Goal: Find specific page/section: Find specific page/section

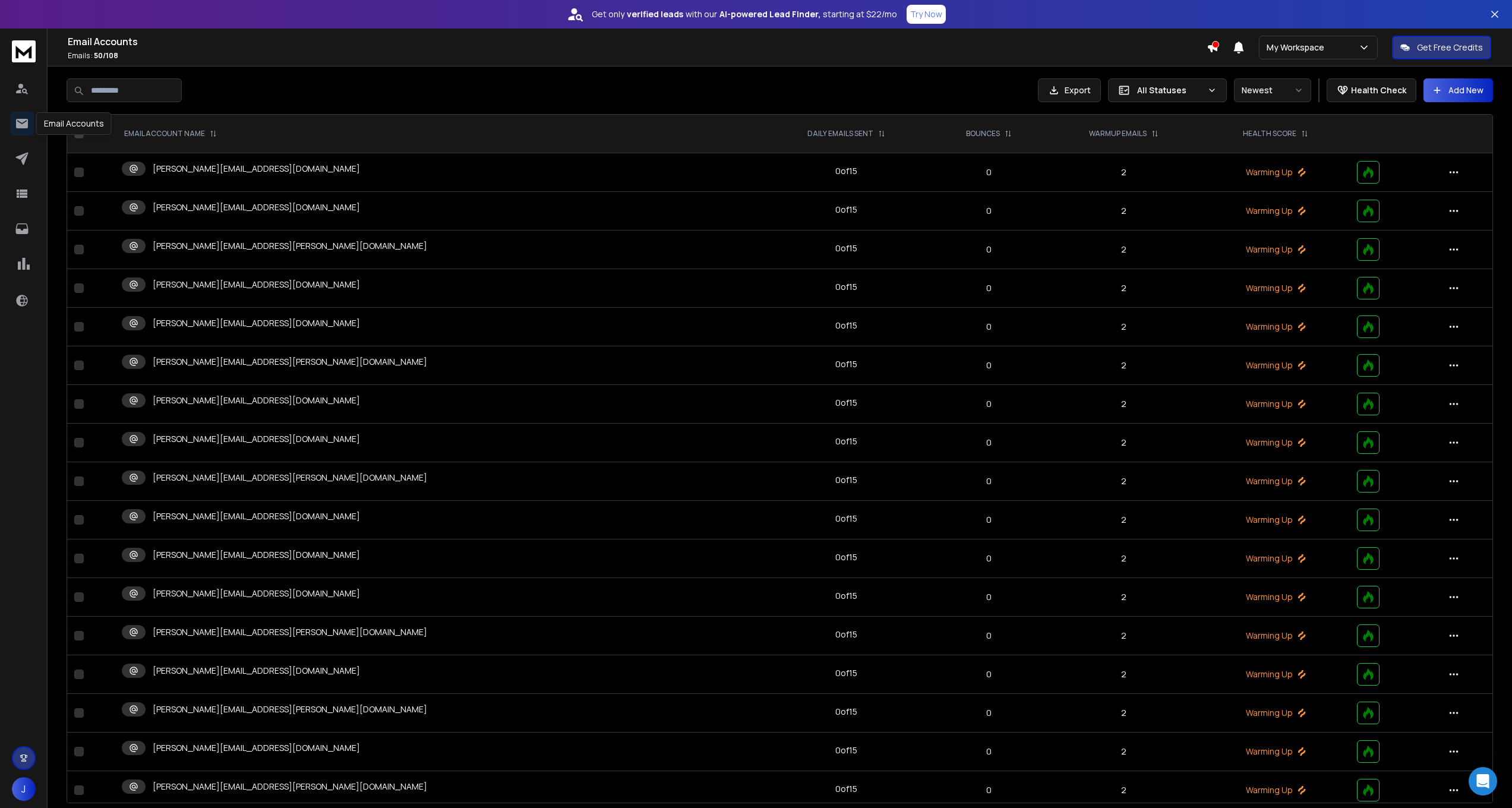
click at [18, 125] on icon at bounding box center [21, 124] width 12 height 10
click at [23, 189] on icon at bounding box center [21, 193] width 11 height 9
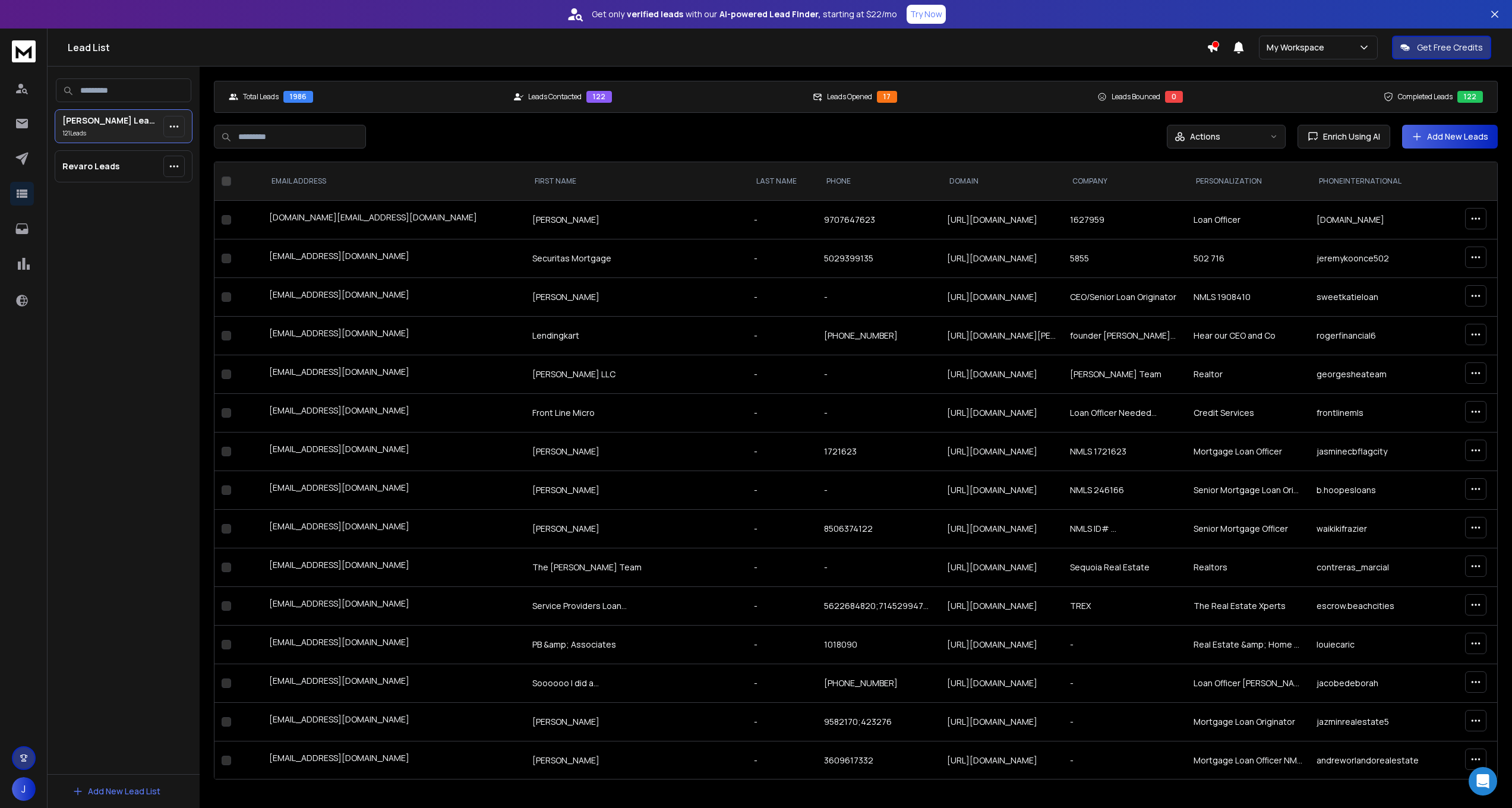
click at [115, 166] on p "Revaro Leads" at bounding box center [91, 166] width 57 height 12
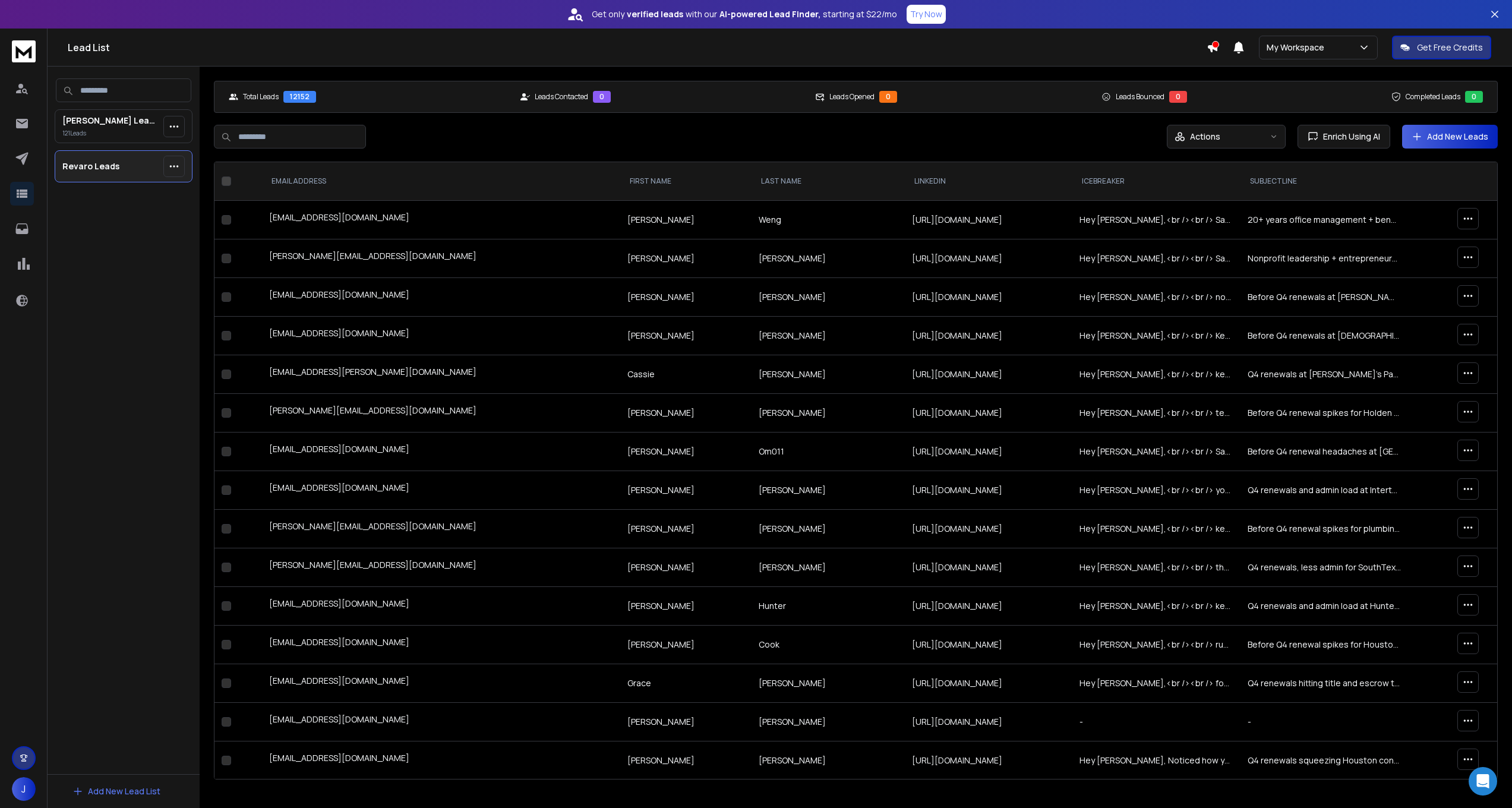
click at [125, 127] on div "Johann Leads Scraping 4-17-24 121 Lead s" at bounding box center [110, 126] width 97 height 23
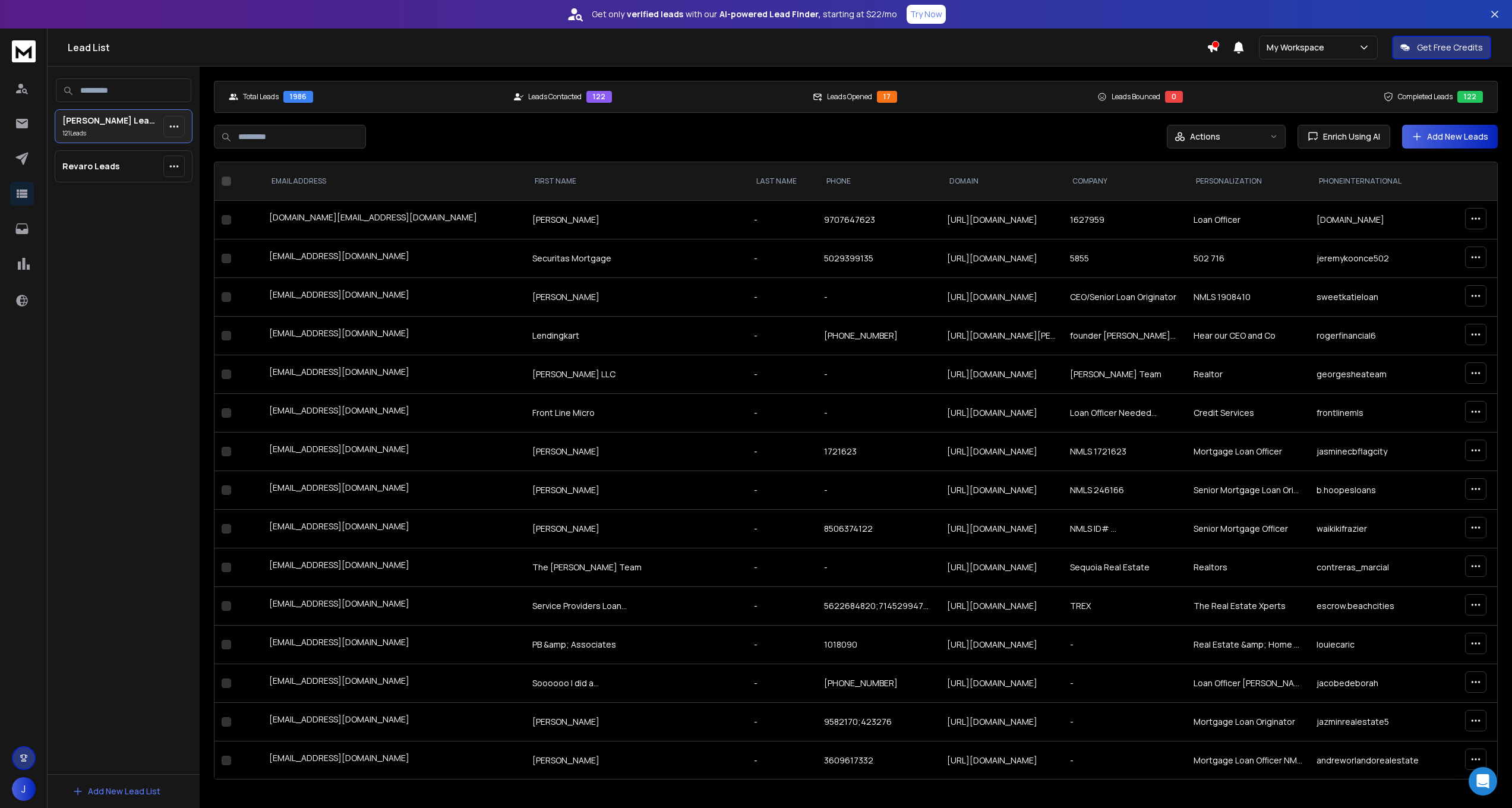
click at [116, 166] on div "Revaro Leads" at bounding box center [123, 166] width 138 height 32
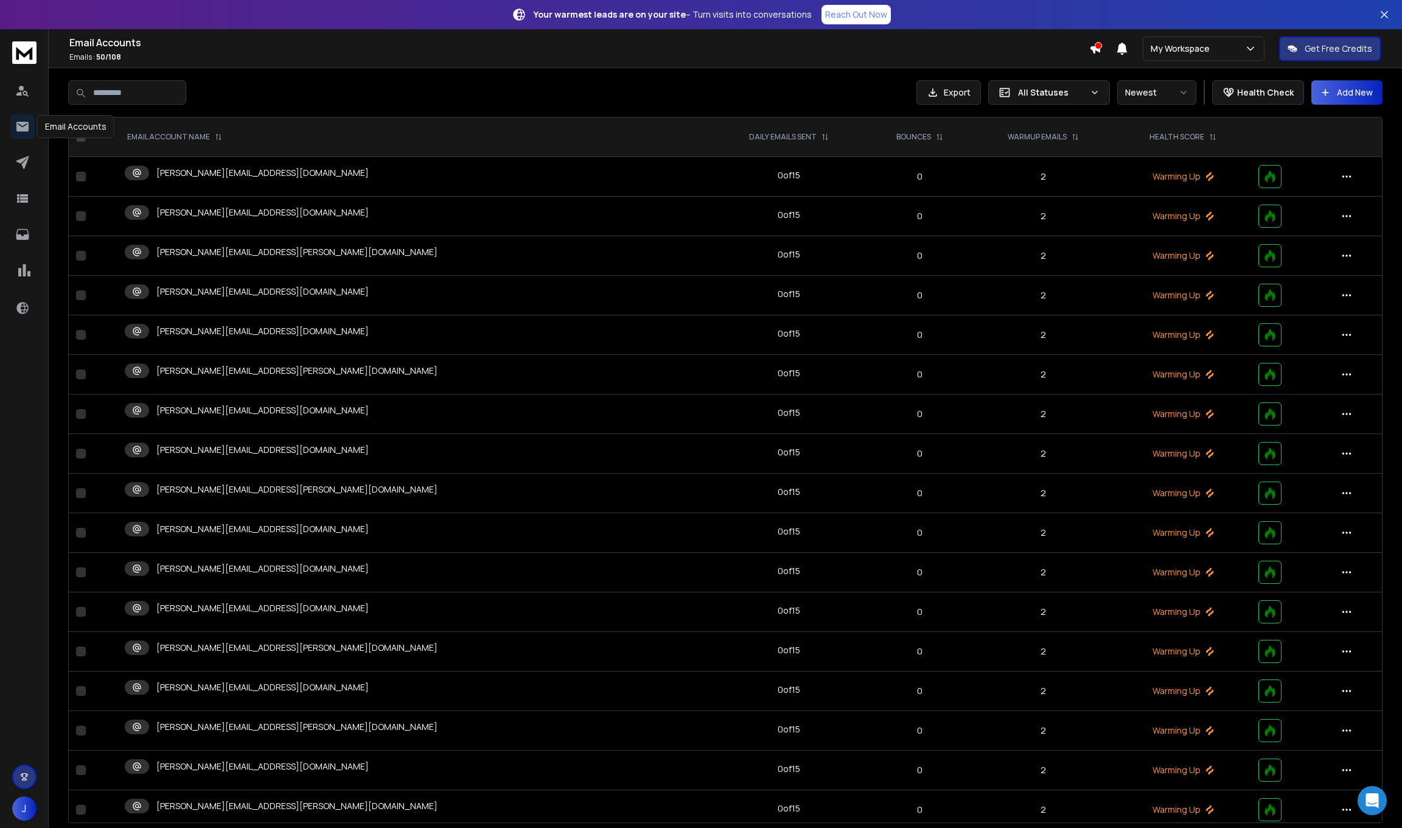
click at [24, 136] on link at bounding box center [22, 126] width 24 height 24
click at [24, 163] on icon at bounding box center [22, 162] width 13 height 13
